Goal: Navigation & Orientation: Find specific page/section

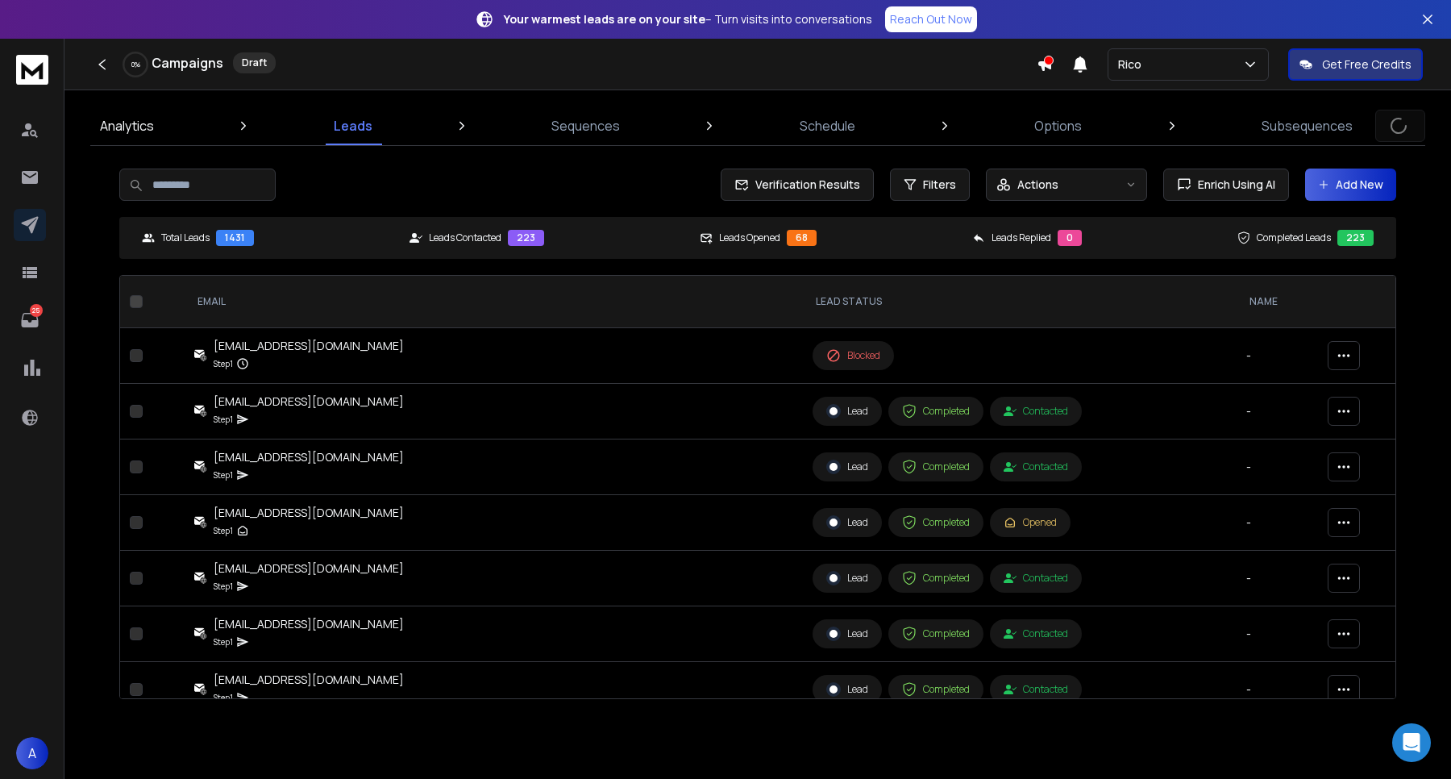
click at [141, 127] on p "Analytics" at bounding box center [127, 125] width 54 height 19
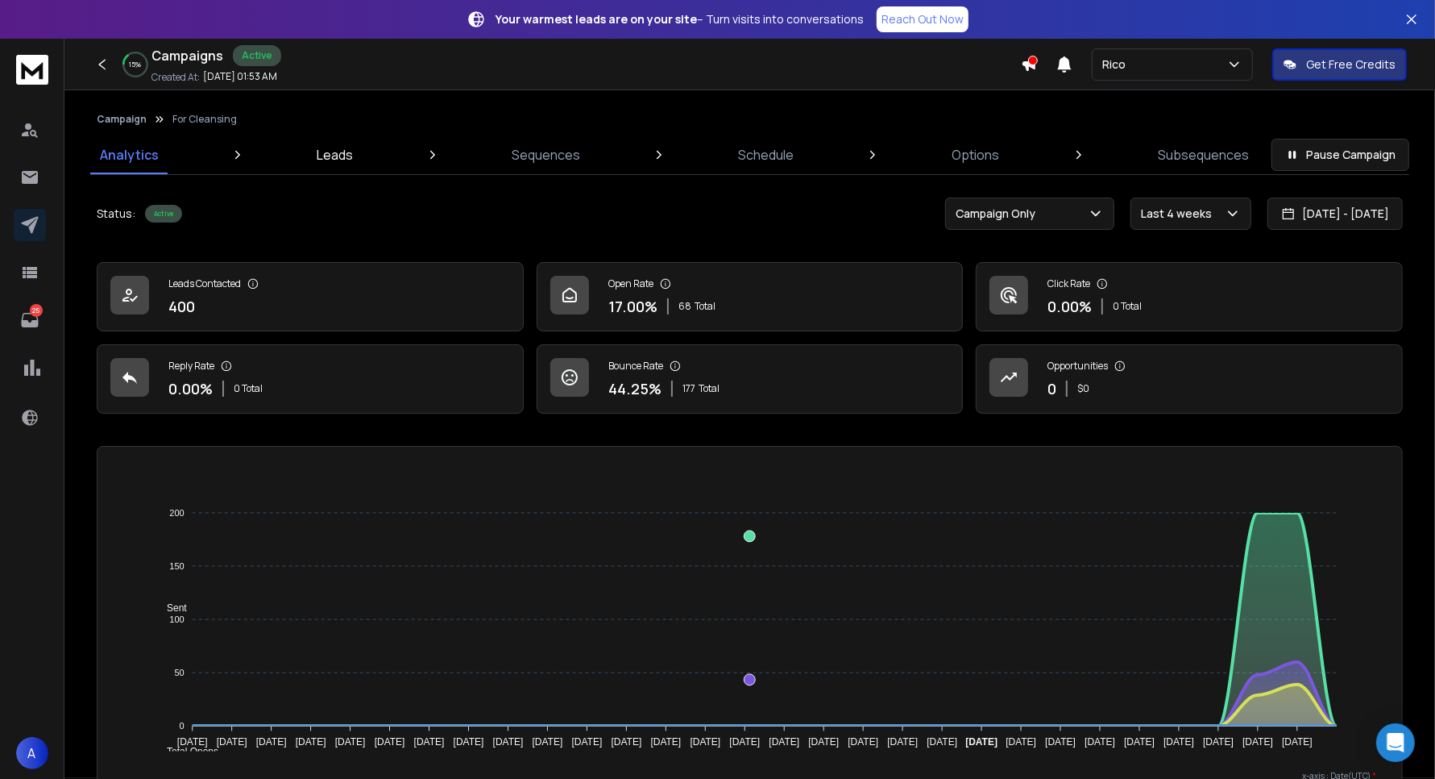
click at [336, 157] on p "Leads" at bounding box center [335, 154] width 36 height 19
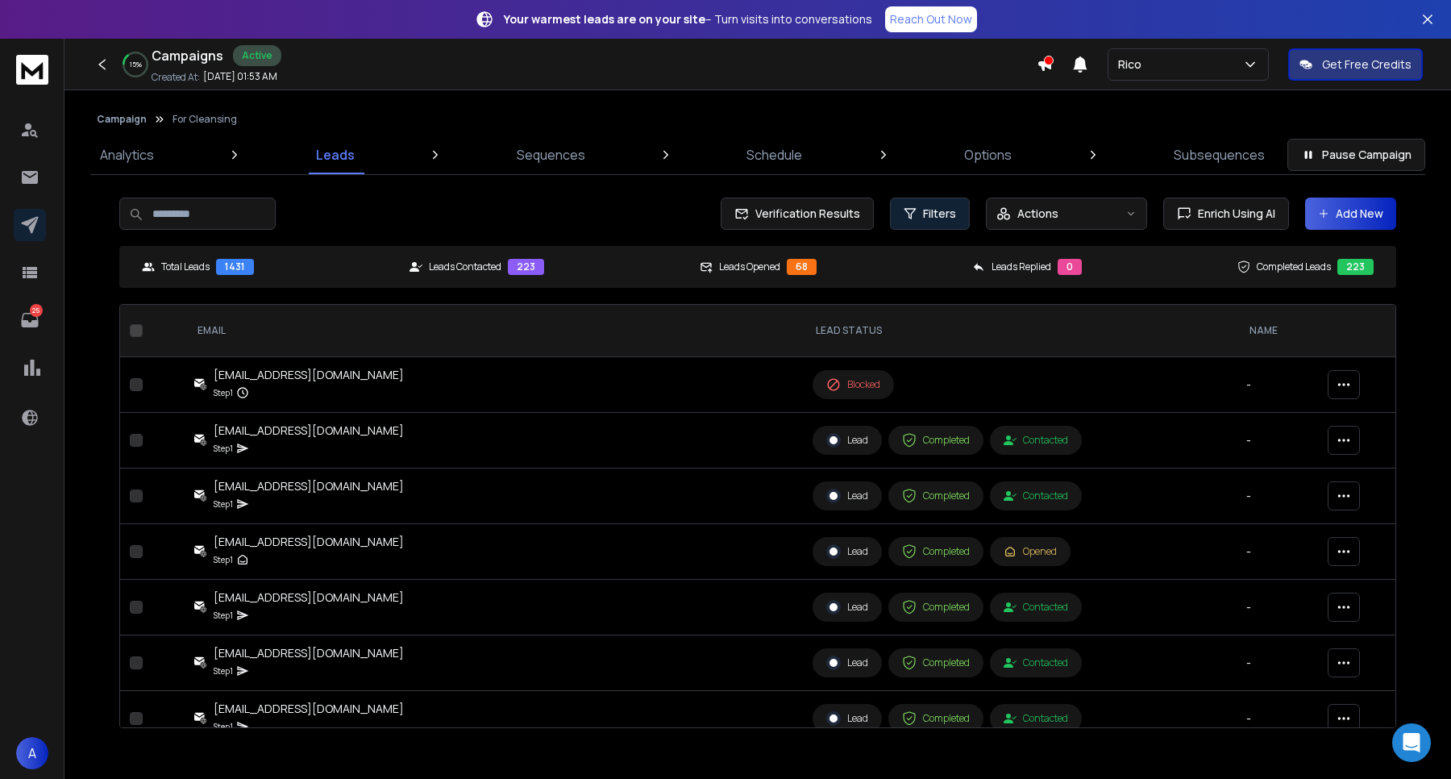
click at [945, 206] on span "Filters" at bounding box center [939, 214] width 33 height 16
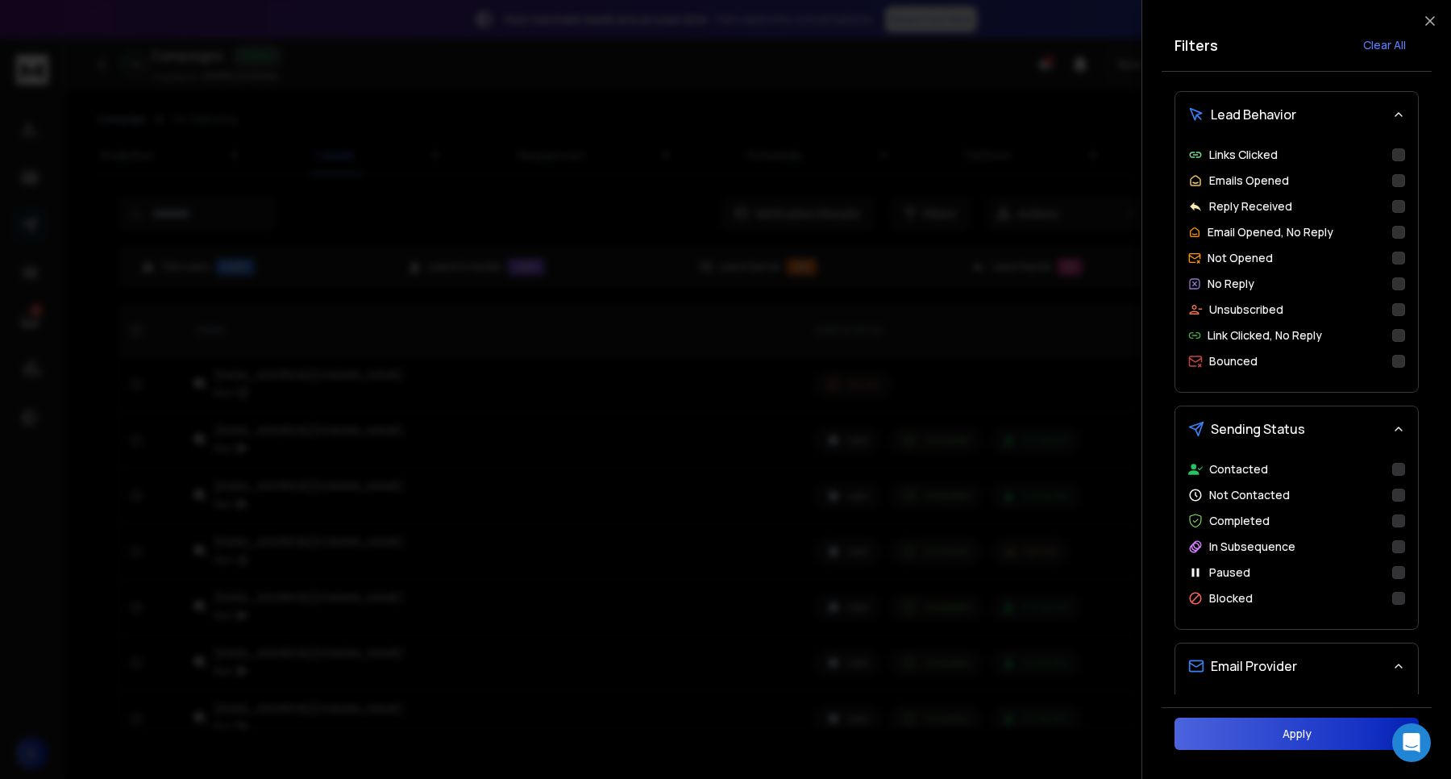
click at [1392, 359] on button "Bounced" at bounding box center [1398, 361] width 13 height 13
click at [1307, 738] on button "Apply" at bounding box center [1296, 733] width 244 height 32
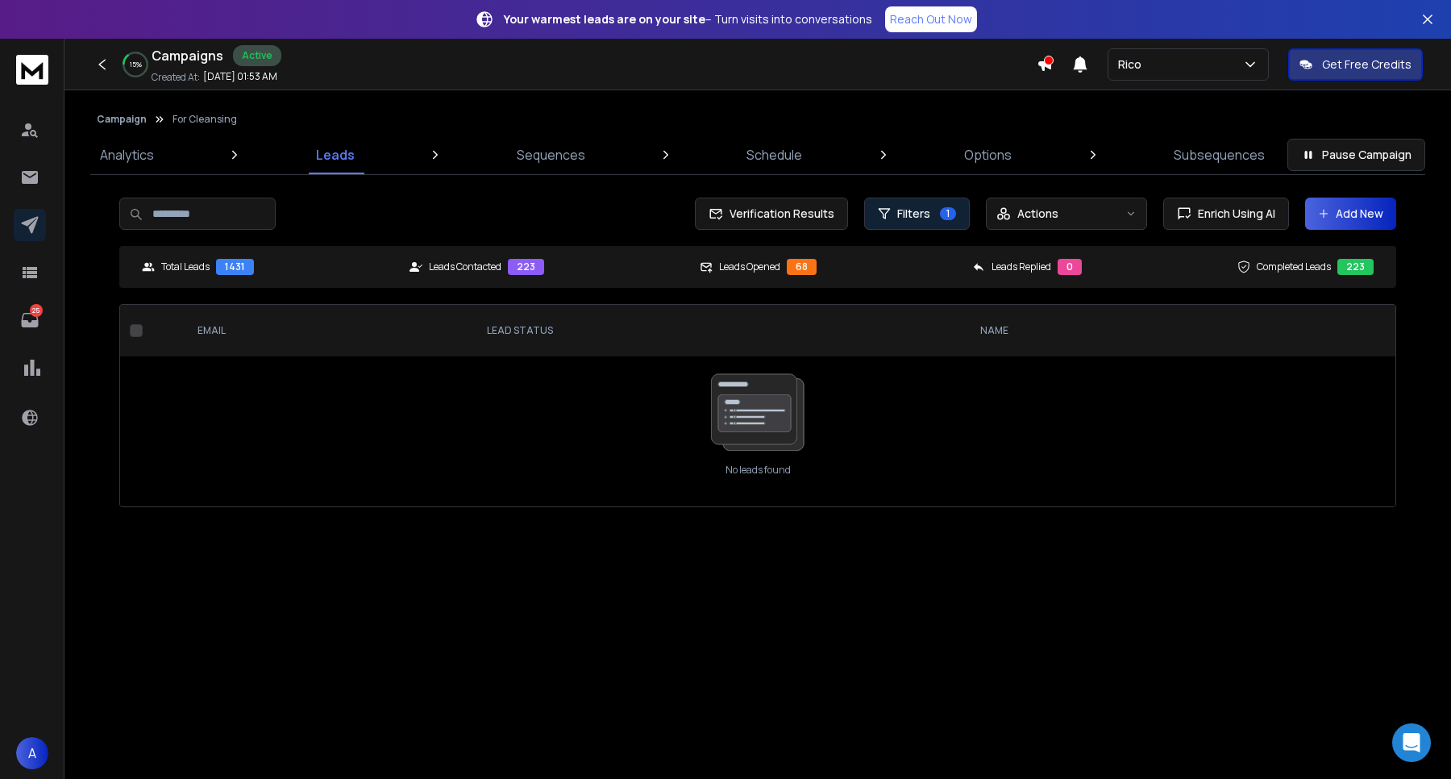
click at [936, 215] on button "Filters 1" at bounding box center [917, 213] width 106 height 32
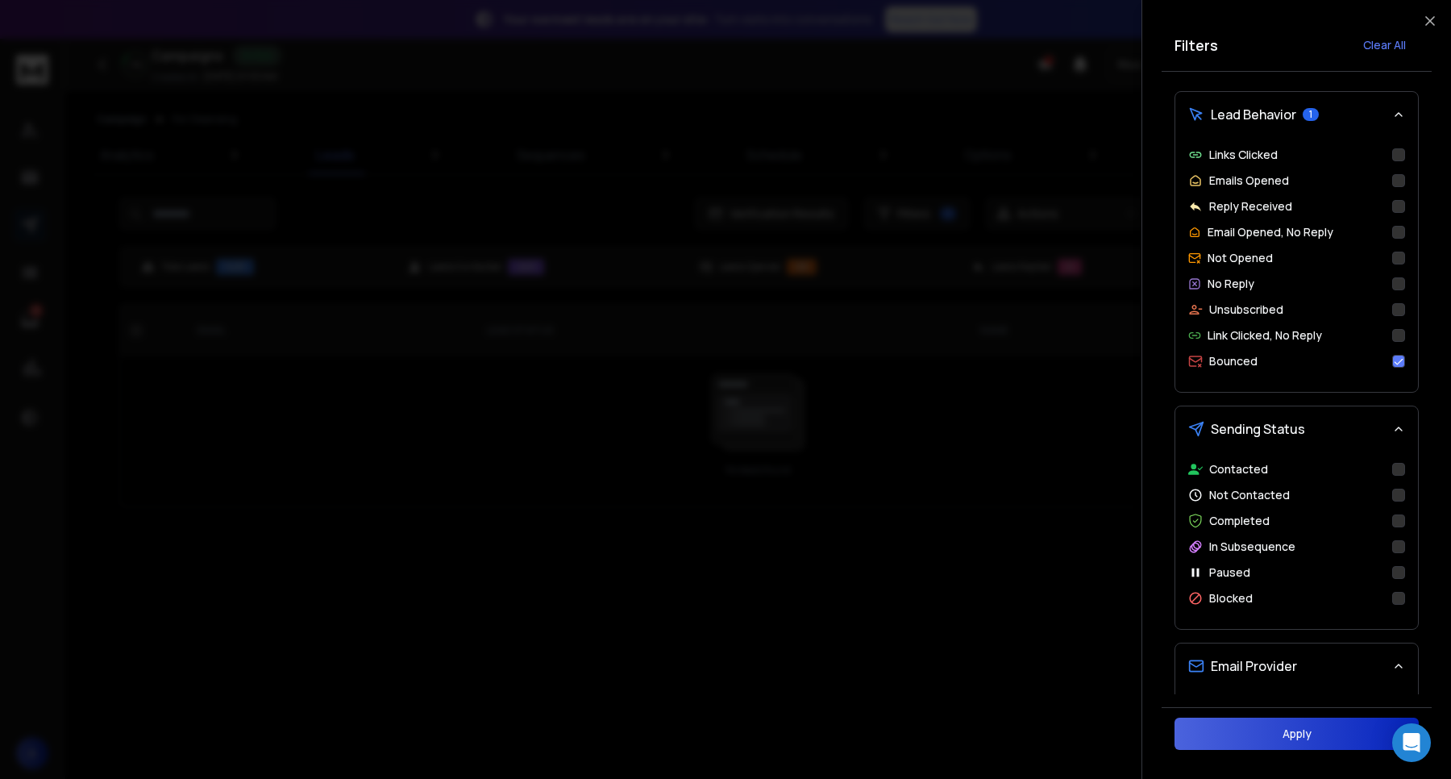
click at [1392, 363] on button "Bounced" at bounding box center [1398, 361] width 13 height 13
click at [1295, 735] on button "Apply" at bounding box center [1296, 733] width 244 height 32
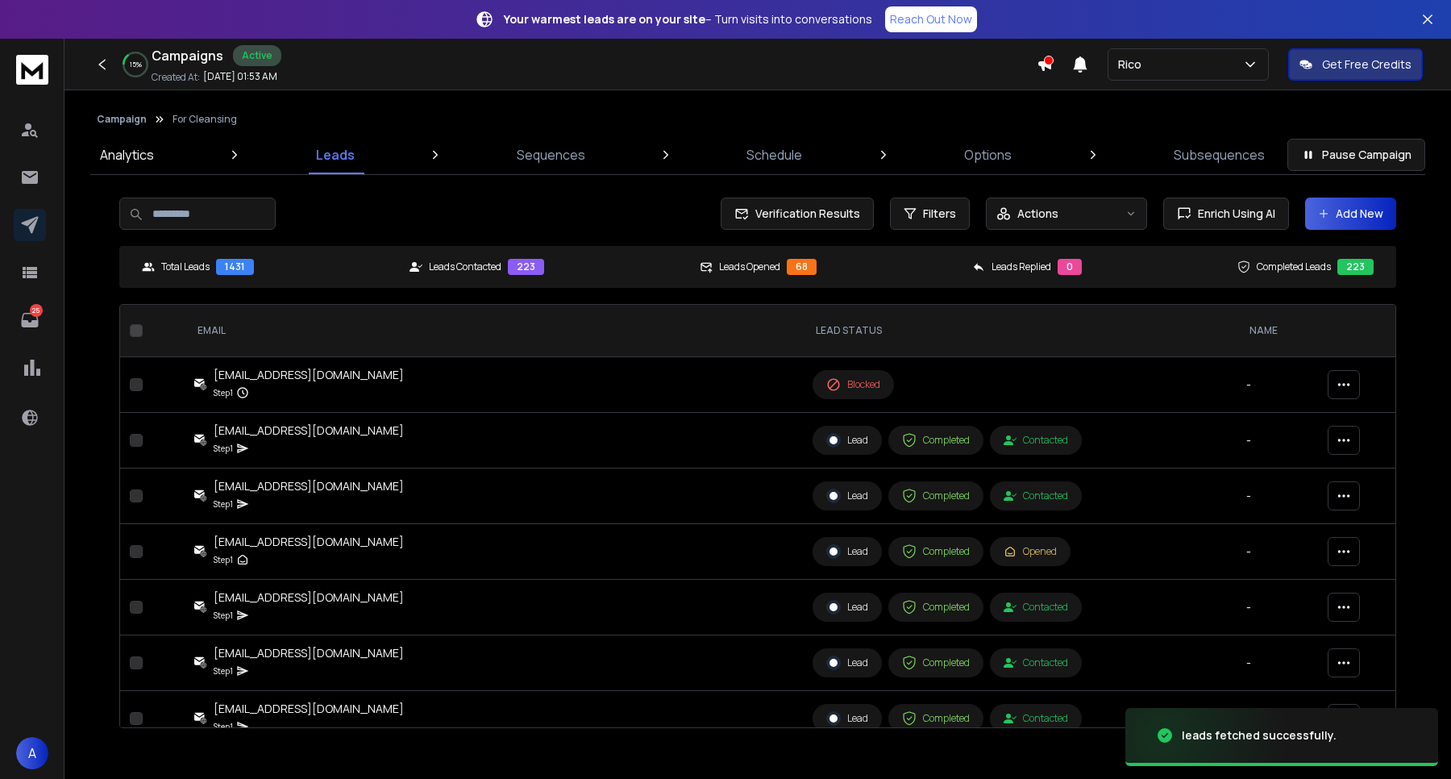
click at [149, 151] on p "Analytics" at bounding box center [127, 154] width 54 height 19
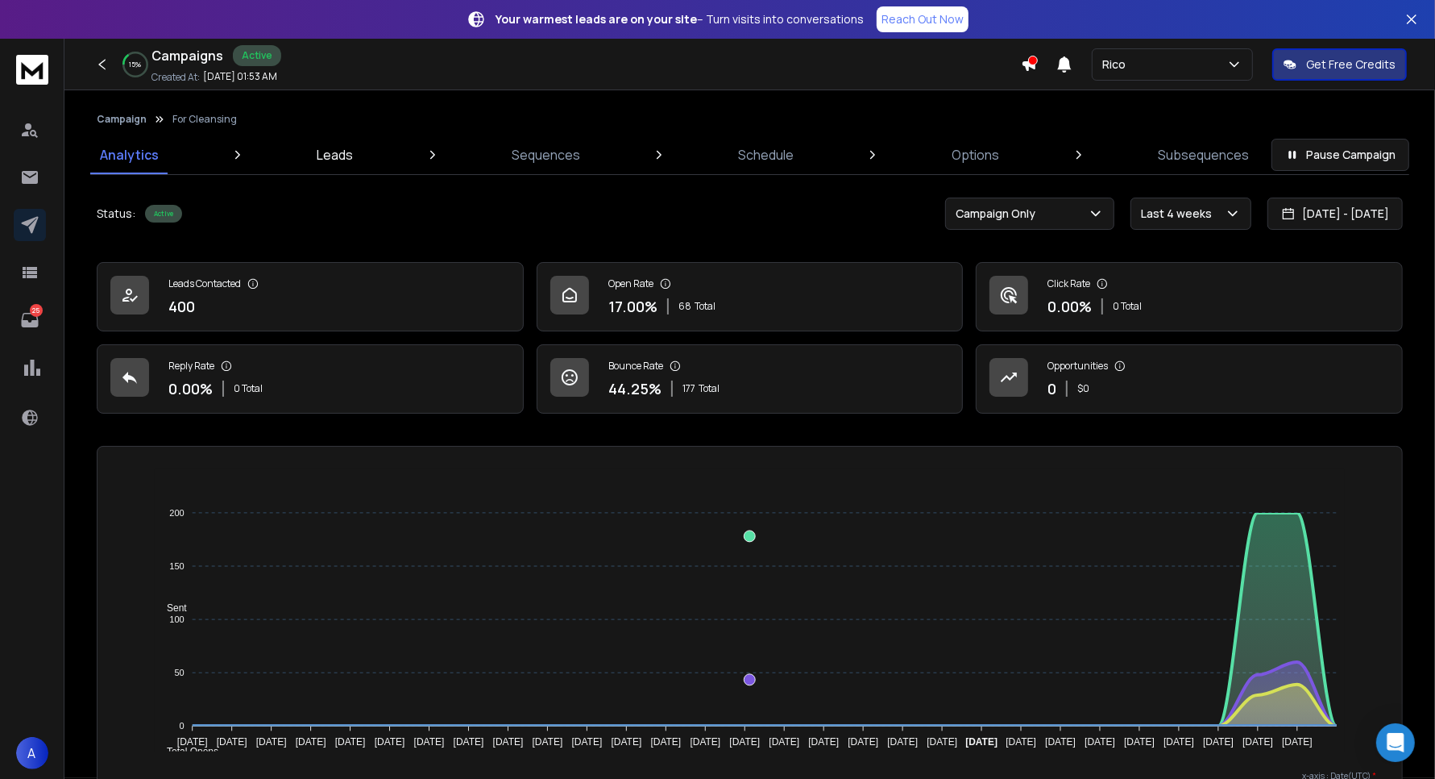
click at [333, 161] on p "Leads" at bounding box center [335, 154] width 36 height 19
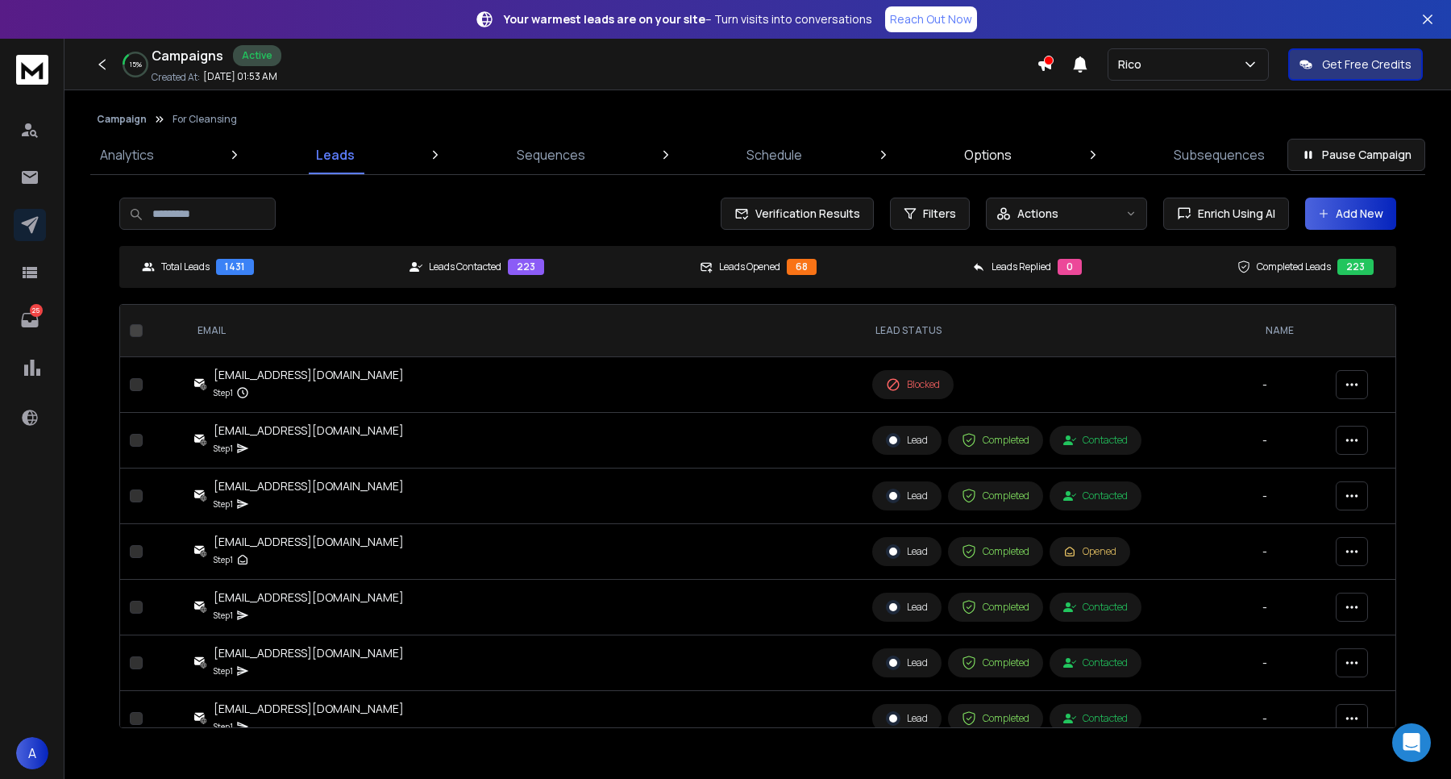
click at [978, 156] on p "Options" at bounding box center [988, 154] width 48 height 19
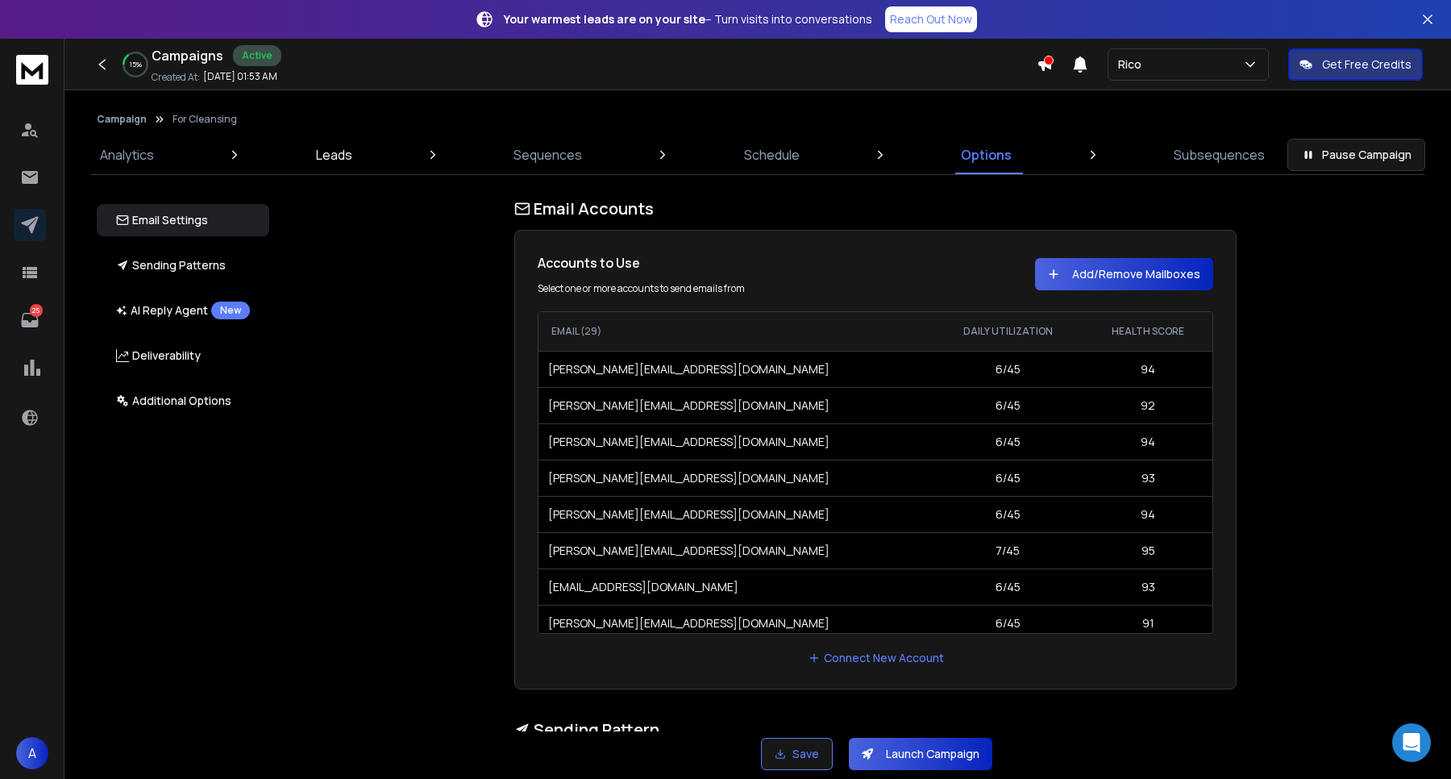
click at [325, 168] on link "Leads" at bounding box center [334, 154] width 56 height 39
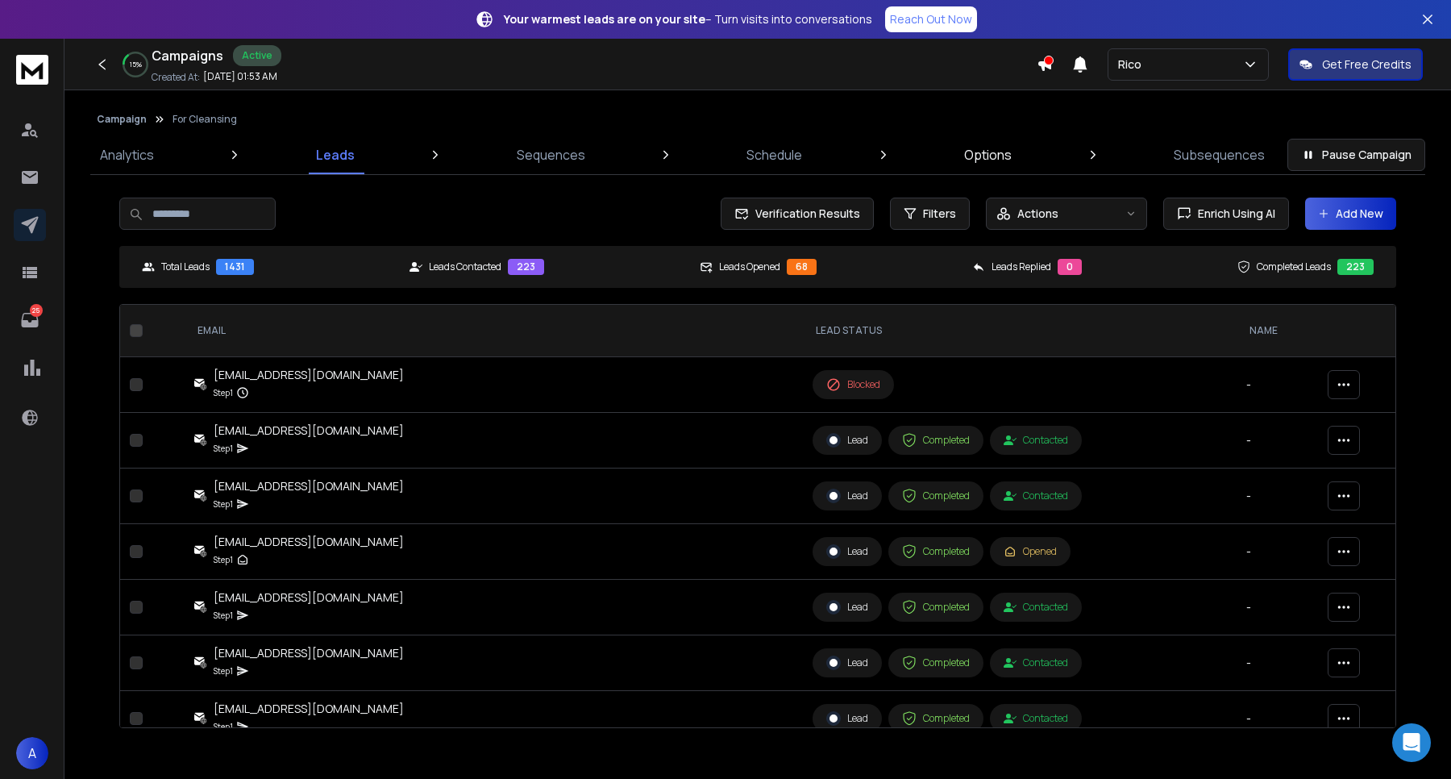
click at [1003, 159] on p "Options" at bounding box center [988, 154] width 48 height 19
click at [988, 156] on p "Options" at bounding box center [988, 154] width 48 height 19
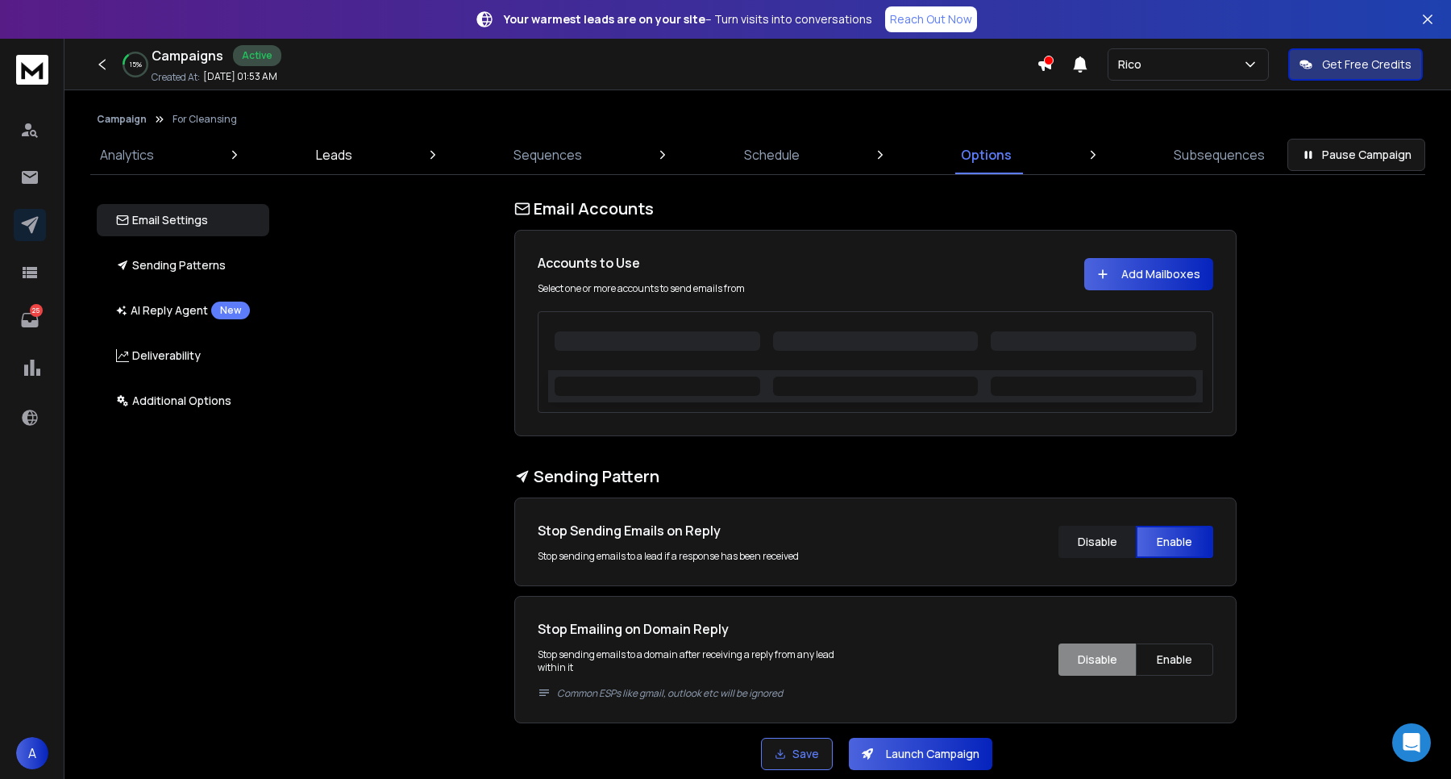
click at [343, 153] on p "Leads" at bounding box center [334, 154] width 36 height 19
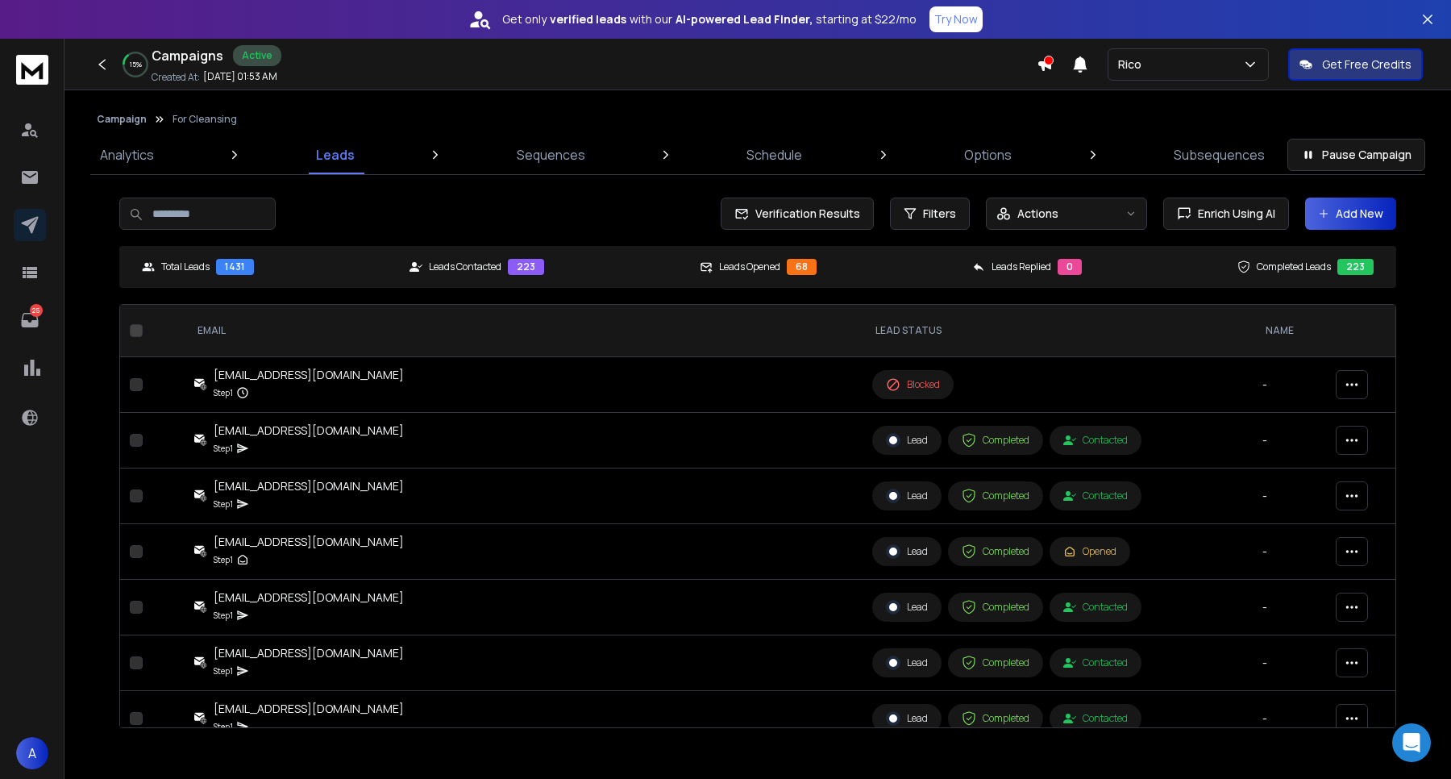
click at [102, 114] on button "Campaign" at bounding box center [122, 119] width 50 height 13
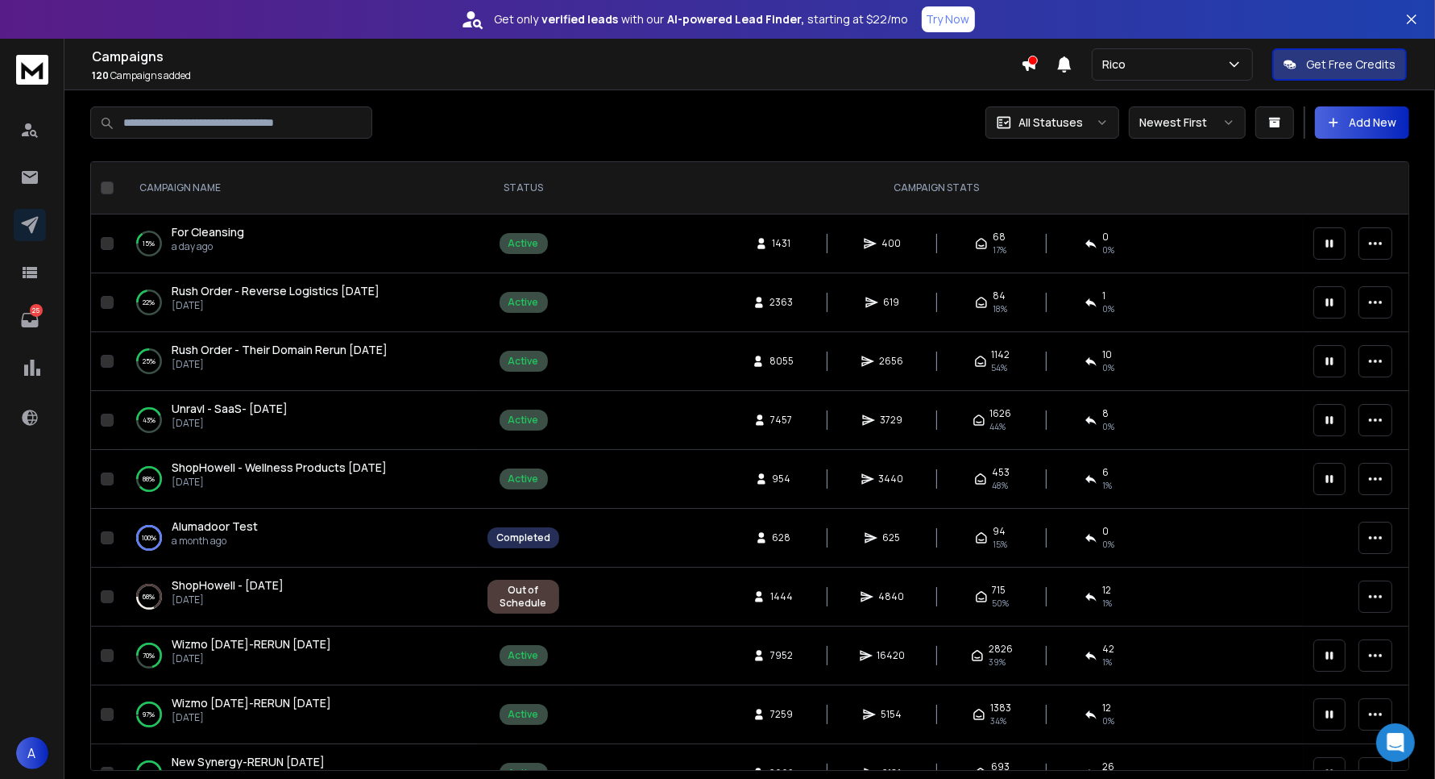
click at [214, 230] on span "For Cleansing" at bounding box center [208, 231] width 73 height 15
